Goal: Task Accomplishment & Management: Manage account settings

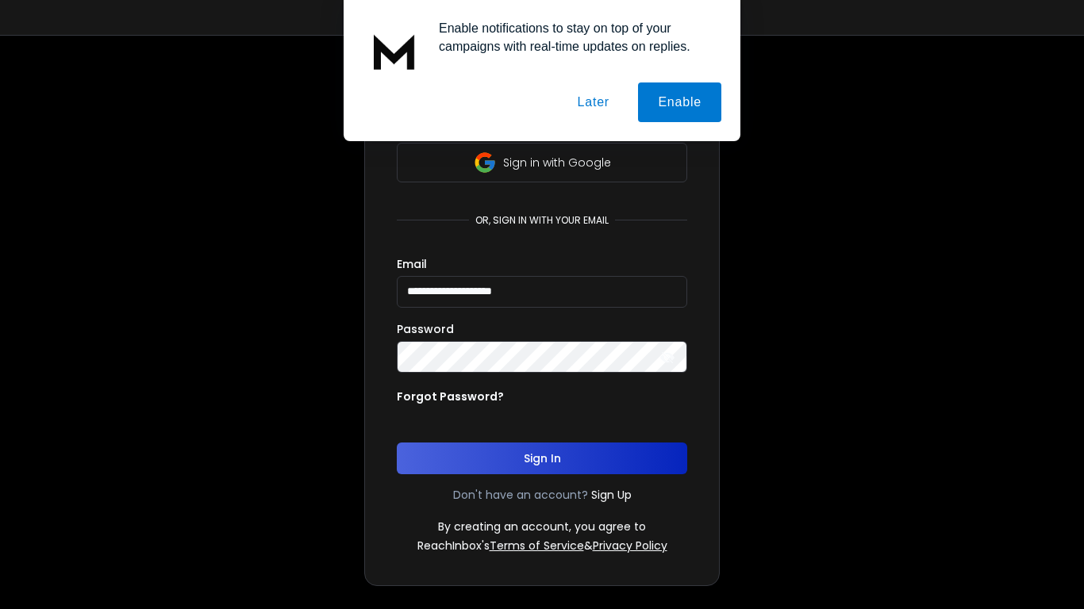
type input "**********"
click at [542, 458] on button "Sign In" at bounding box center [542, 459] width 290 height 32
